Goal: Find specific page/section: Find specific page/section

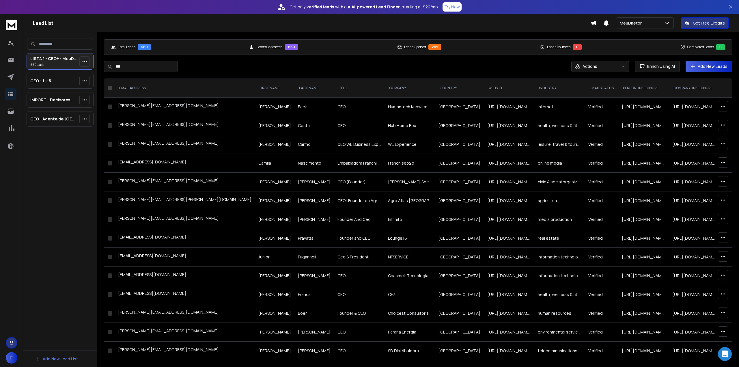
click at [730, 7] on icon at bounding box center [729, 6] width 3 height 3
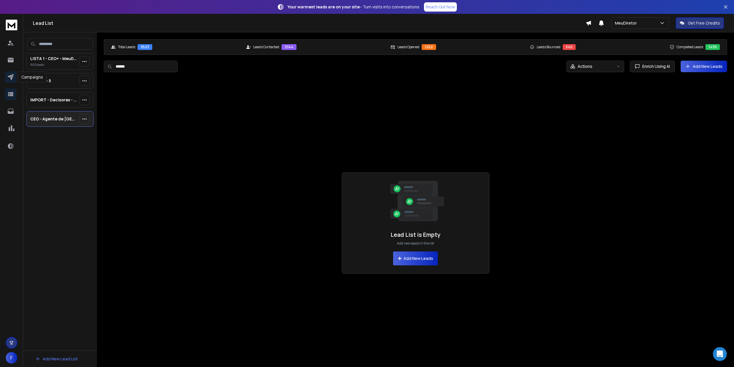
click at [9, 74] on icon at bounding box center [10, 77] width 7 height 7
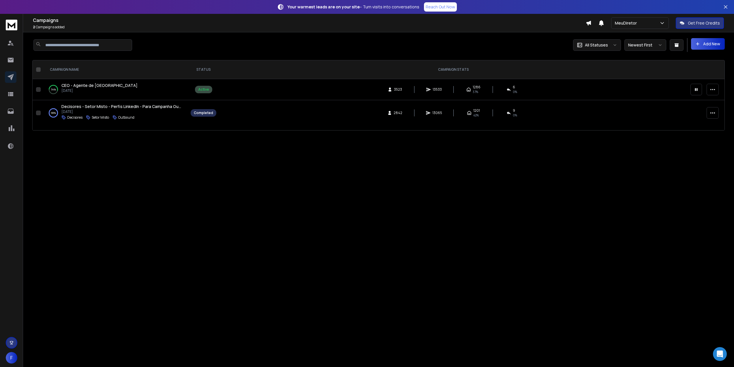
click at [76, 84] on span "CEO - Agente de [GEOGRAPHIC_DATA]" at bounding box center [99, 85] width 76 height 5
